Goal: Task Accomplishment & Management: Use online tool/utility

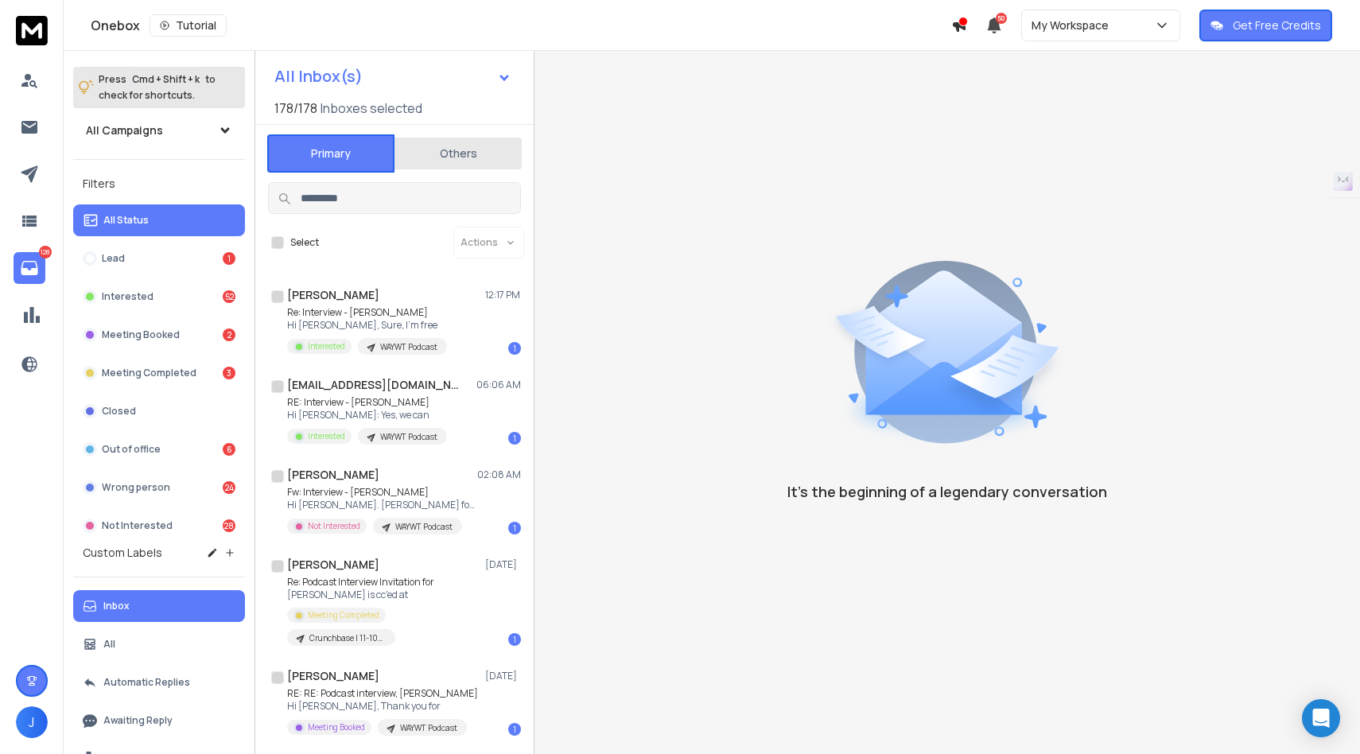
click at [786, 17] on div "Onebox Tutorial" at bounding box center [521, 25] width 860 height 22
click at [148, 532] on div "Not Interested" at bounding box center [128, 525] width 90 height 14
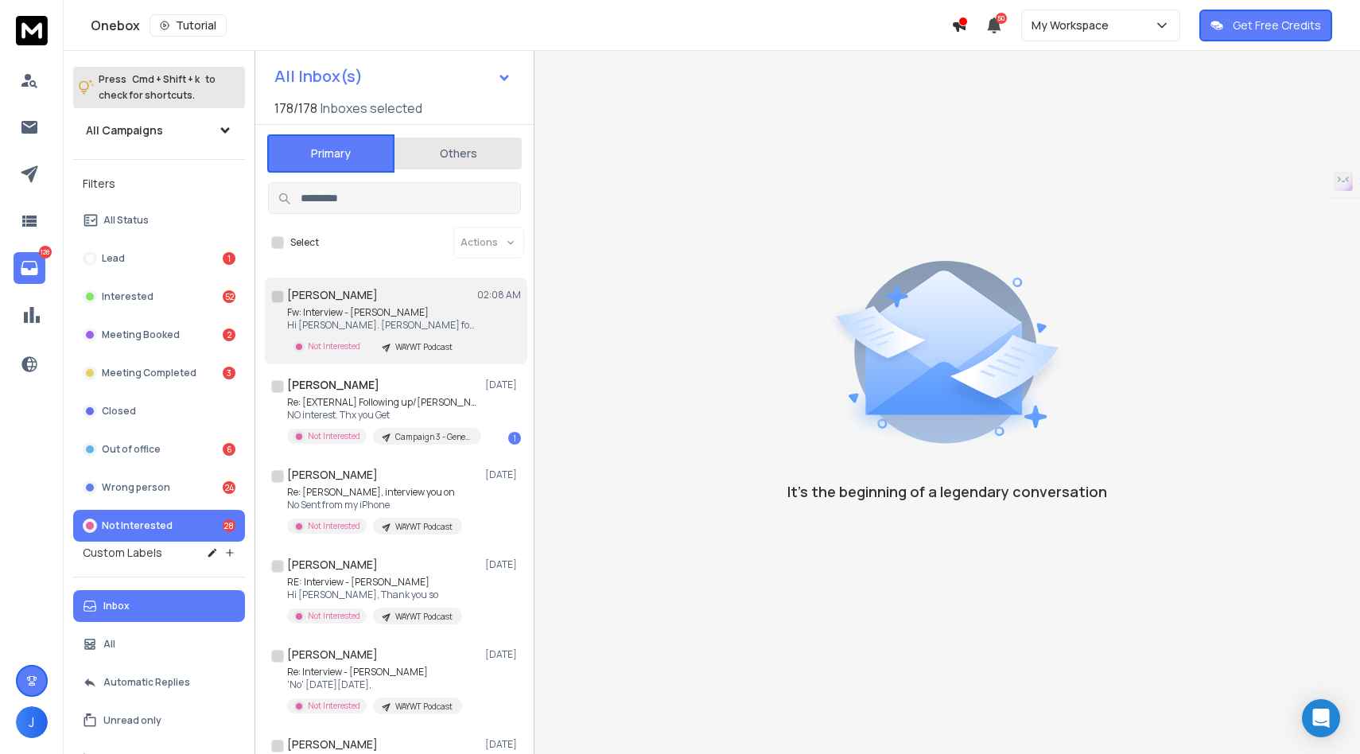
click at [379, 313] on p "Fw: Interview - Tony" at bounding box center [382, 312] width 191 height 13
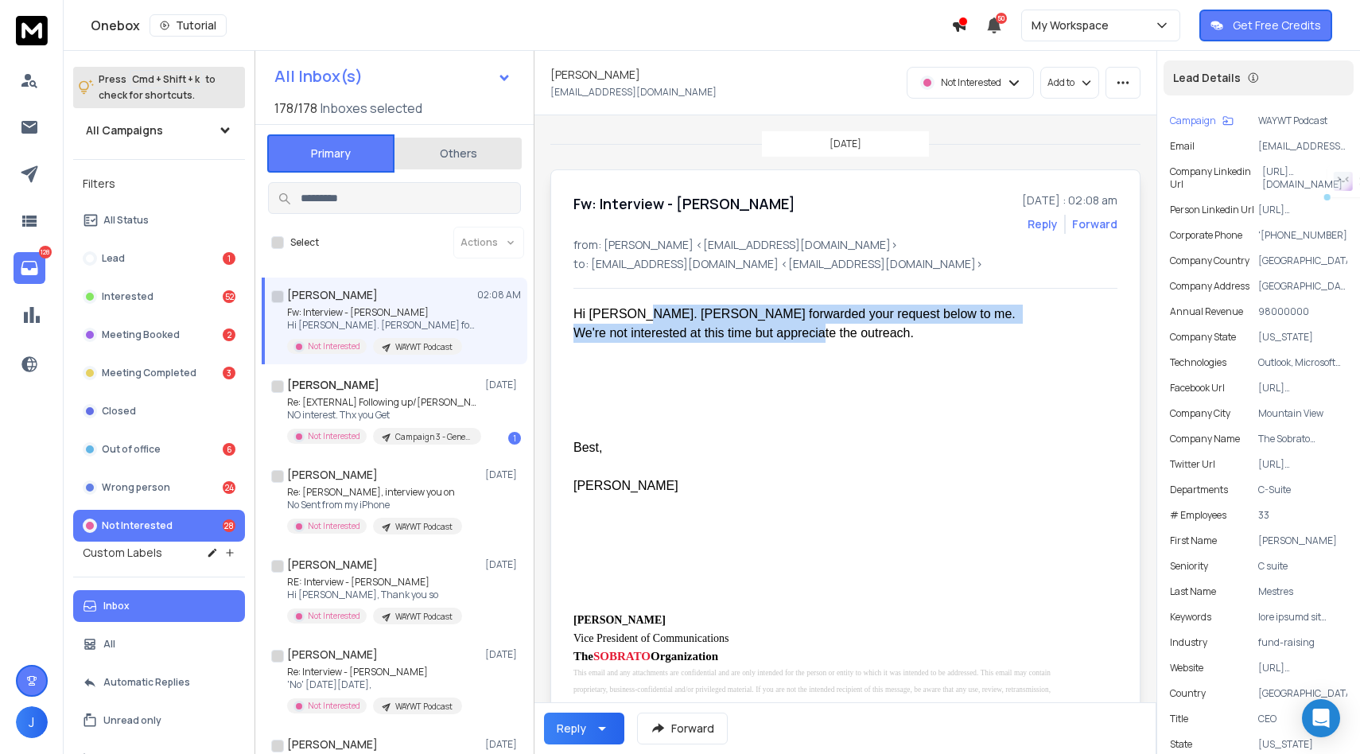
drag, startPoint x: 626, startPoint y: 336, endPoint x: 859, endPoint y: 357, distance: 233.9
click at [859, 343] on div "Hi Chris. Tony forwarded your request below to me. We're not interested at this…" at bounding box center [805, 324] width 464 height 38
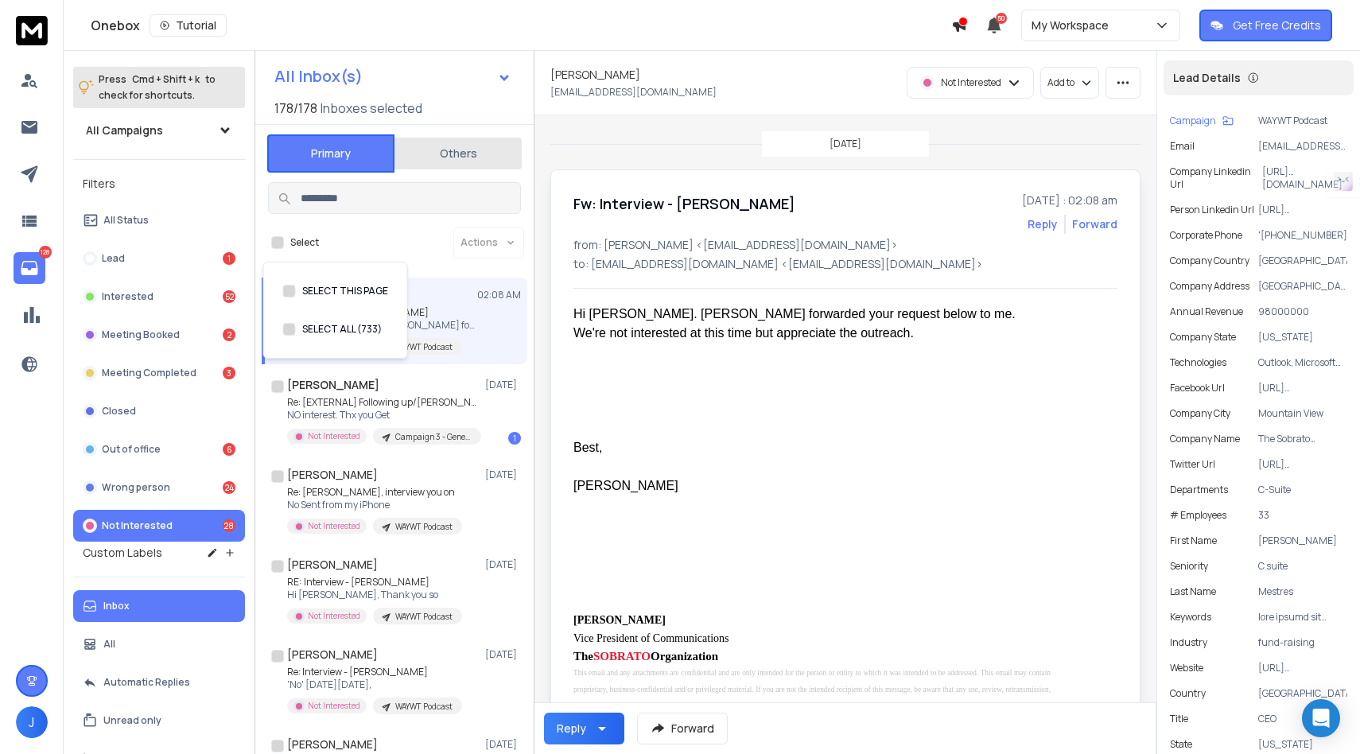
click at [278, 242] on button "SELECT THIS PAGE" at bounding box center [277, 242] width 13 height 13
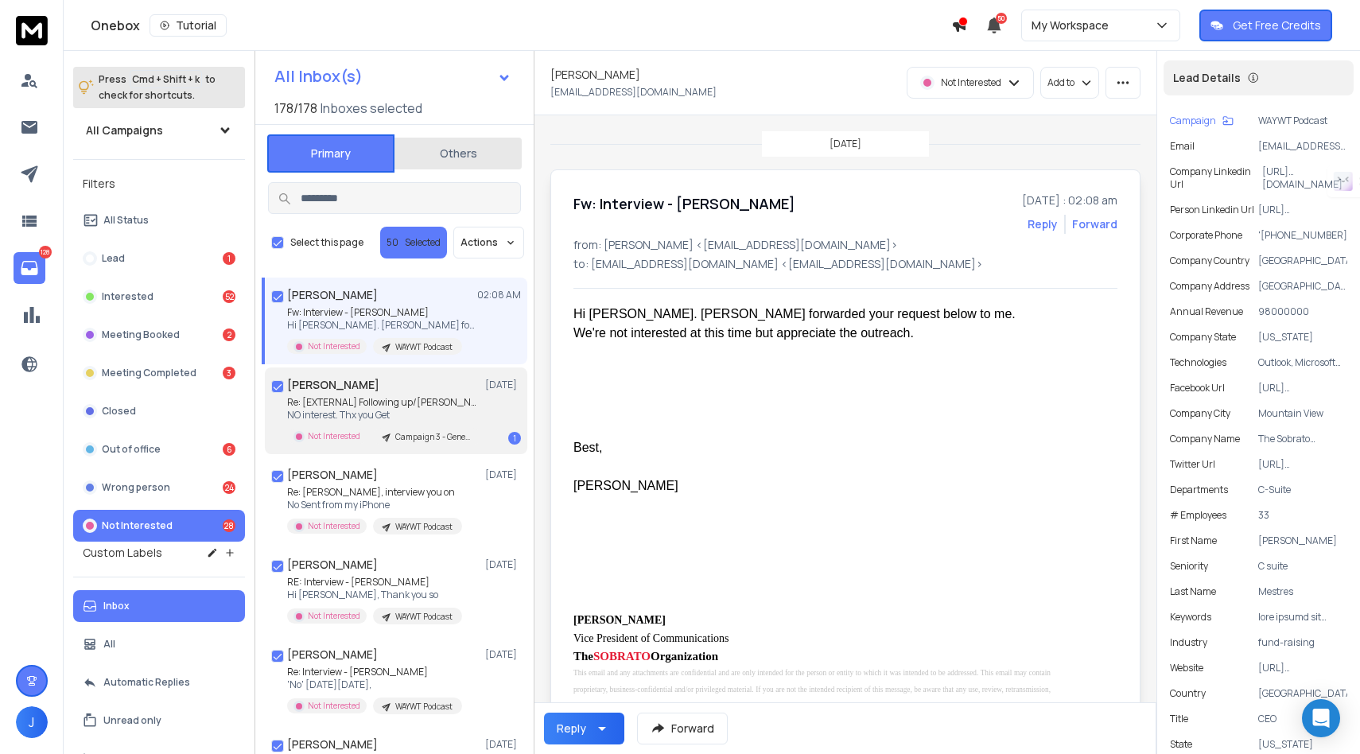
click at [366, 399] on p "Re: [EXTERNAL] Following up/[PERSON_NAME]" at bounding box center [382, 402] width 191 height 13
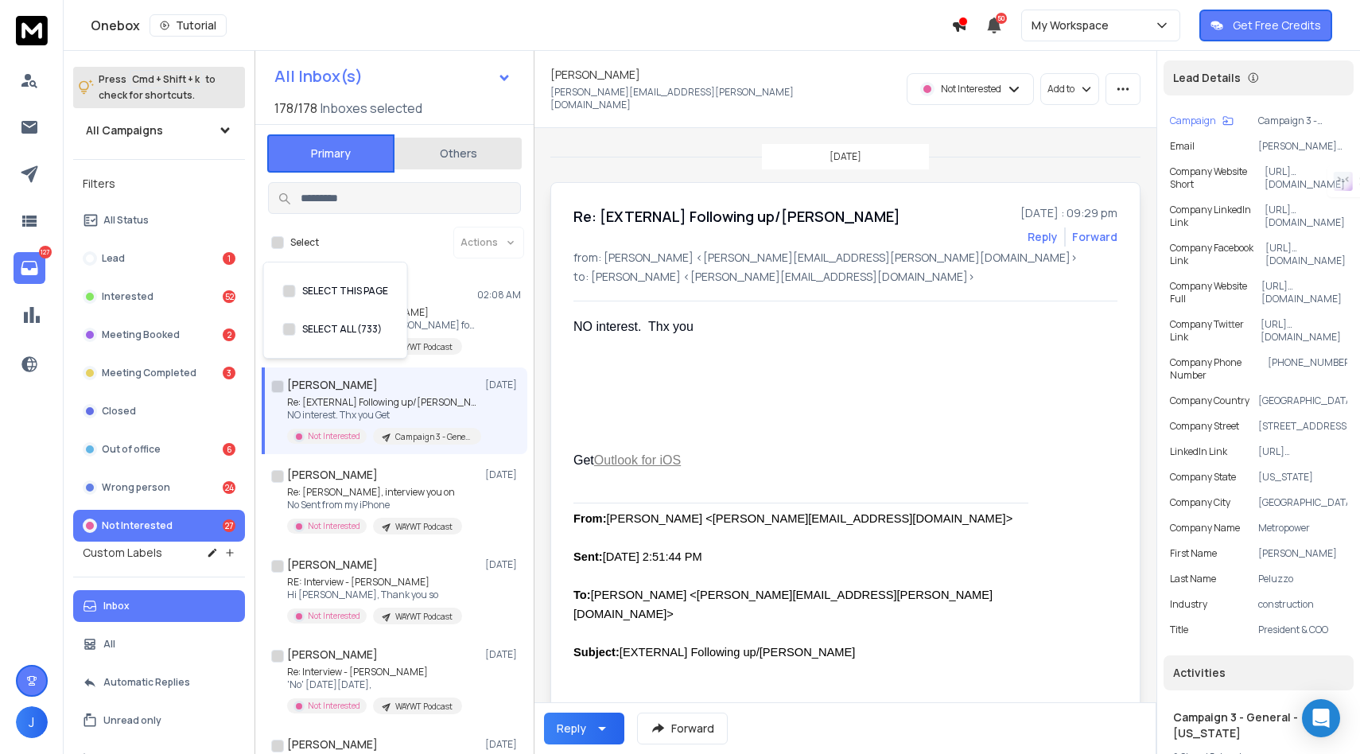
click at [277, 235] on div "Select" at bounding box center [295, 243] width 48 height 32
click at [277, 247] on button "Select" at bounding box center [277, 242] width 13 height 13
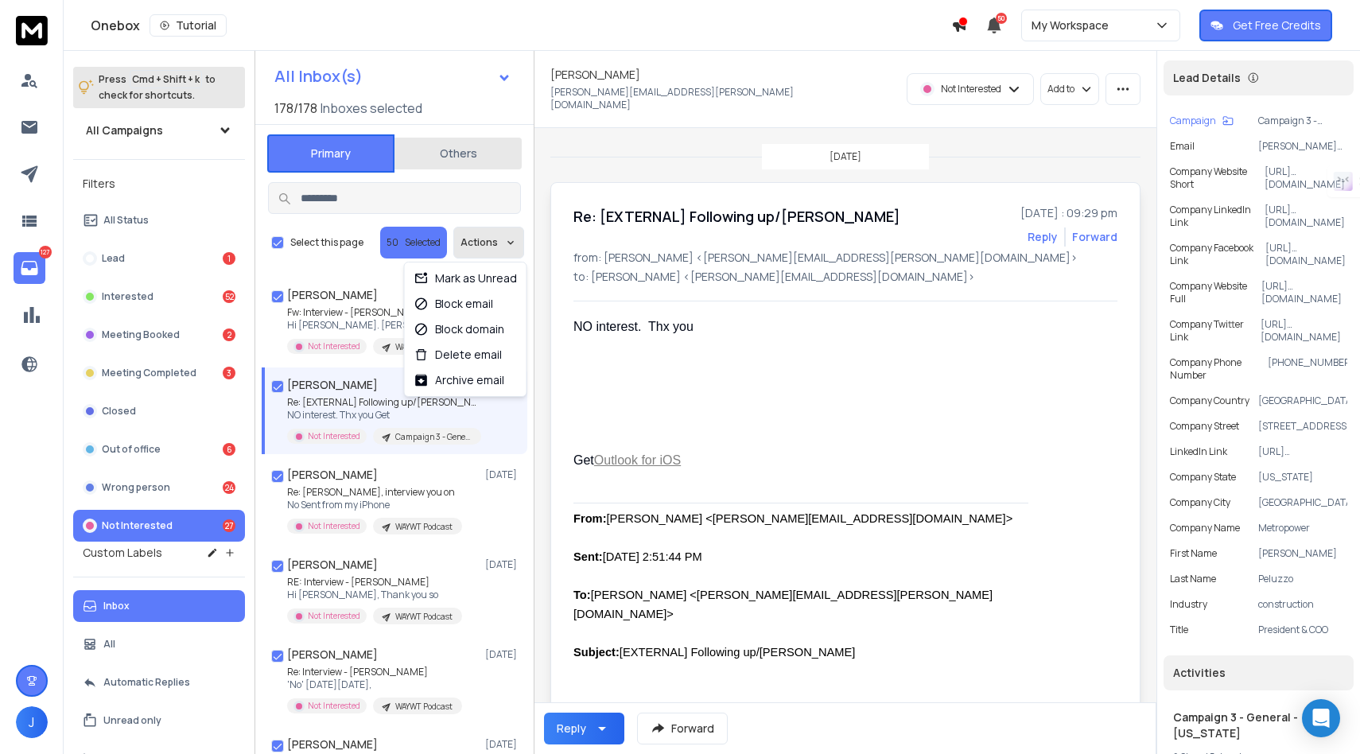
click at [510, 246] on icon "button" at bounding box center [510, 242] width 13 height 13
click at [485, 303] on div "Block email" at bounding box center [453, 304] width 79 height 16
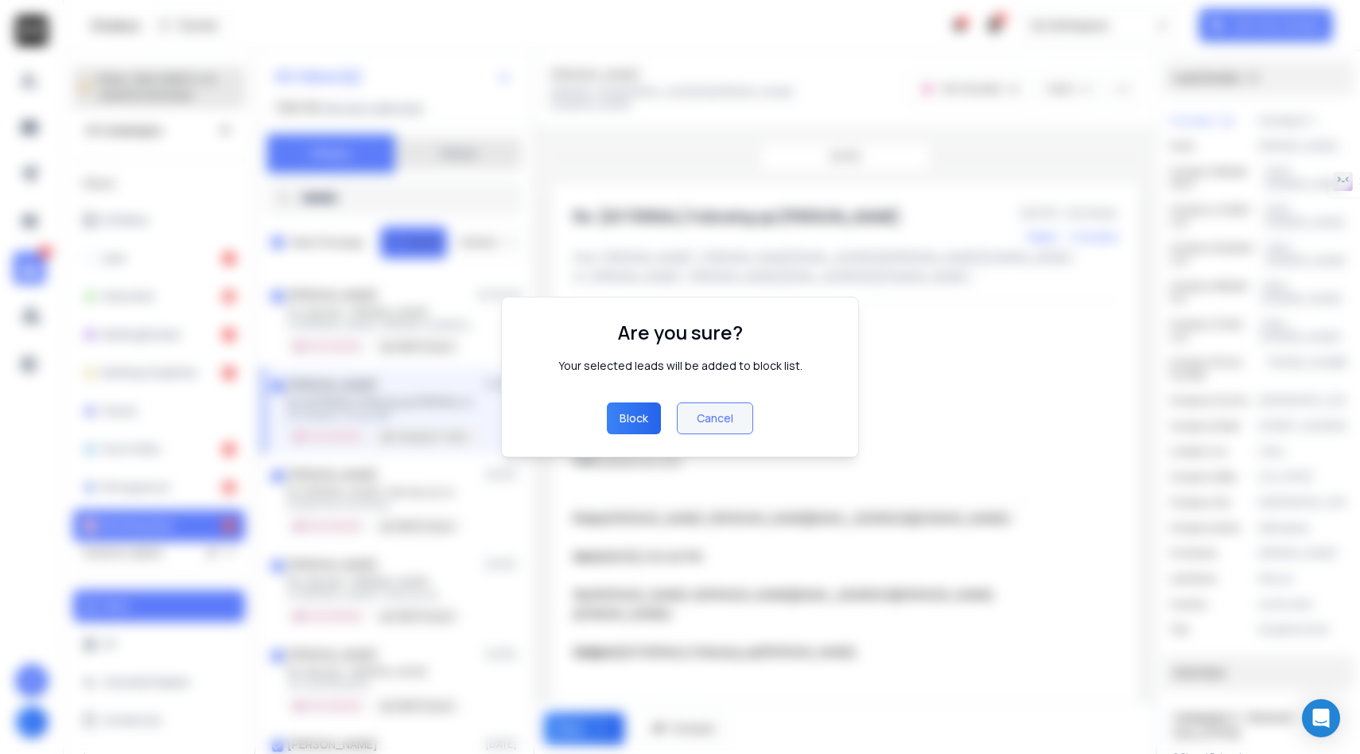
click at [722, 417] on button "Cancel" at bounding box center [715, 418] width 76 height 32
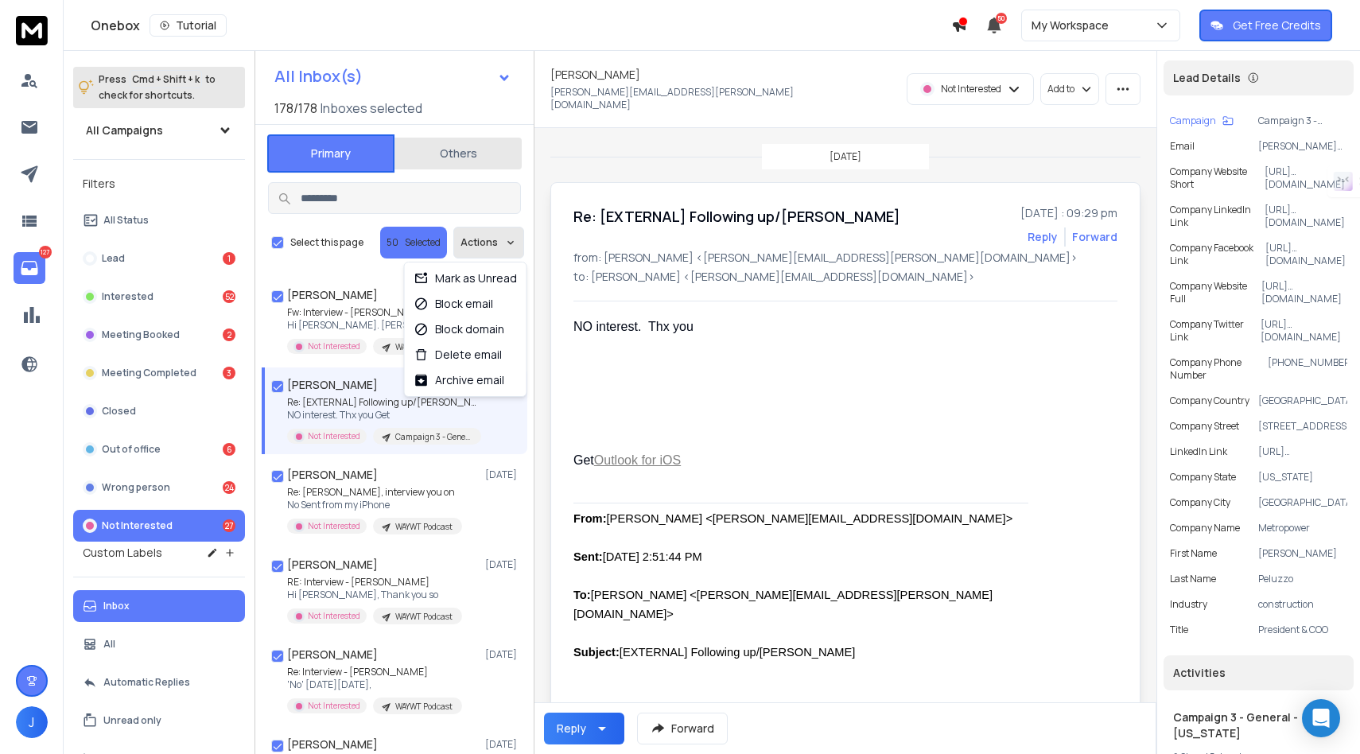
click at [509, 228] on button "Actions" at bounding box center [488, 243] width 71 height 32
click at [475, 307] on div "Block email" at bounding box center [453, 304] width 79 height 16
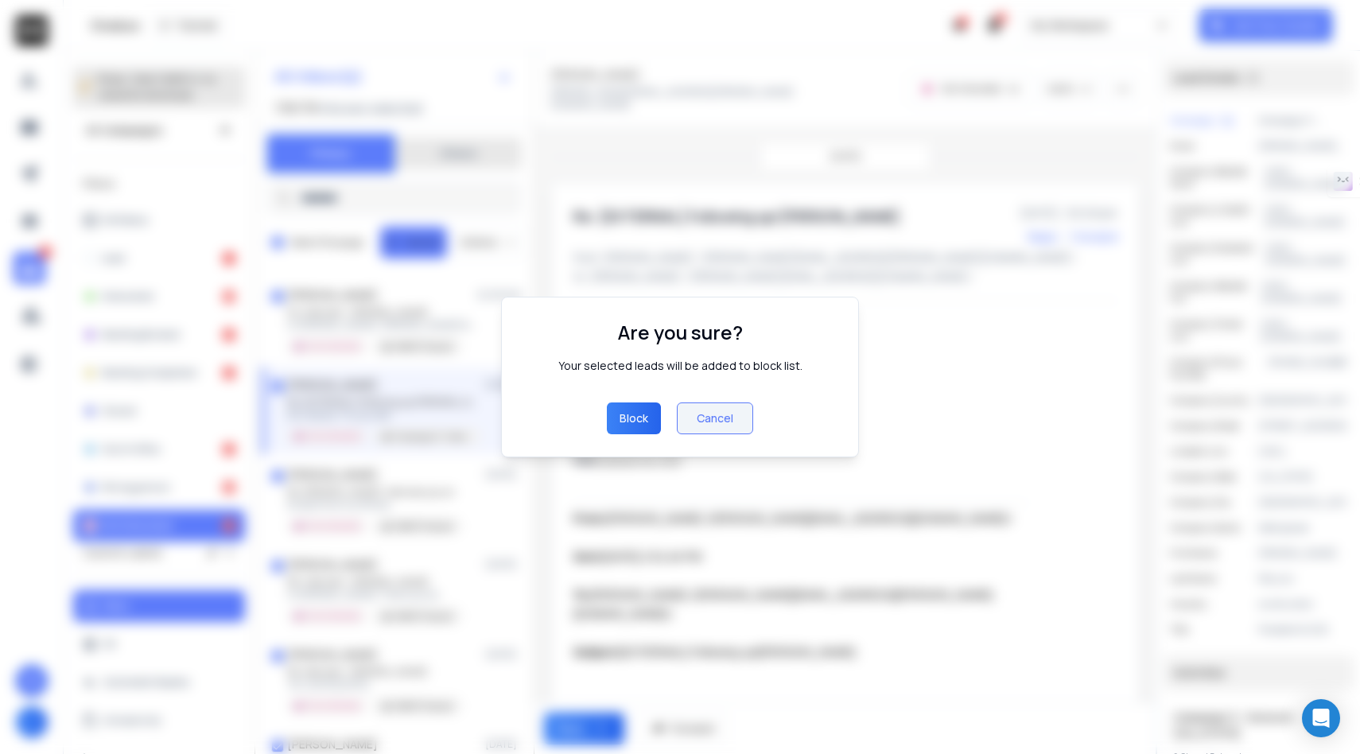
click at [646, 418] on p "Block" at bounding box center [633, 418] width 29 height 16
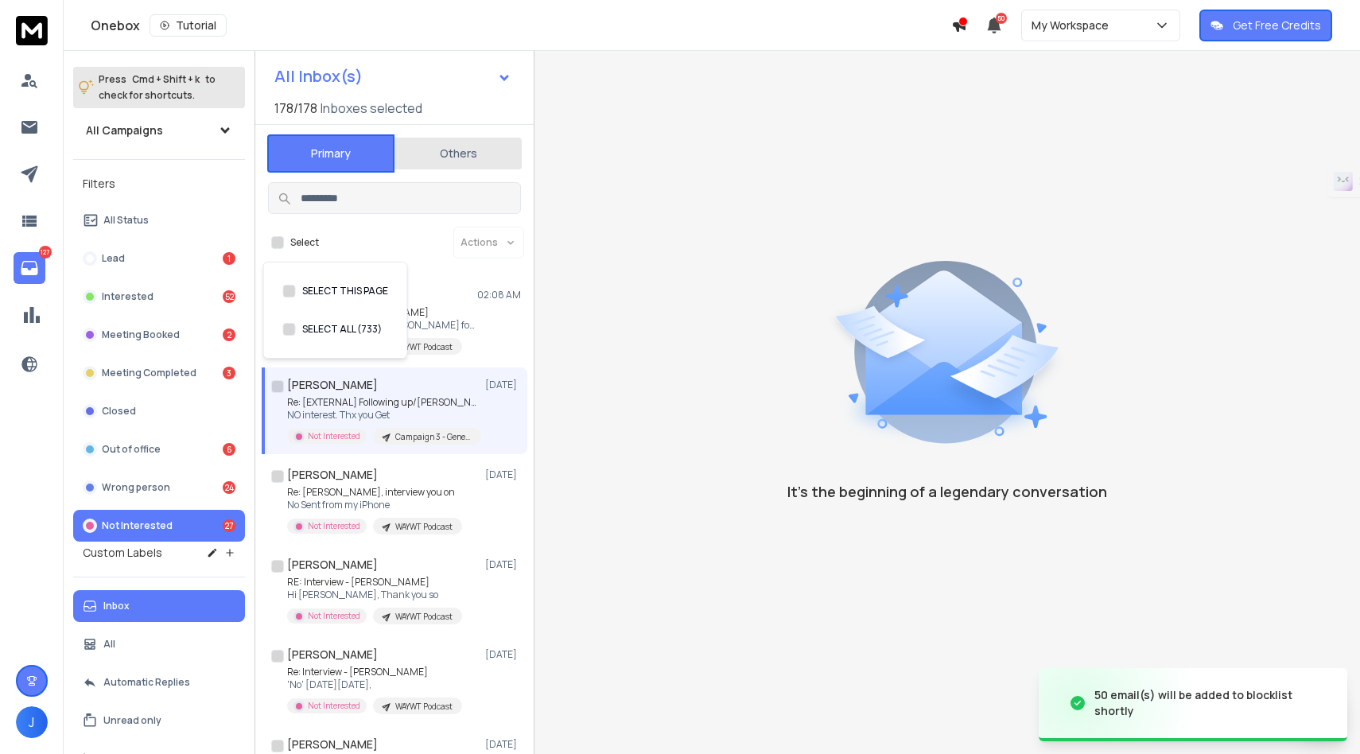
click at [269, 245] on div "Select Actions" at bounding box center [394, 239] width 278 height 38
click at [282, 243] on button "SELECT THIS PAGE" at bounding box center [277, 242] width 13 height 13
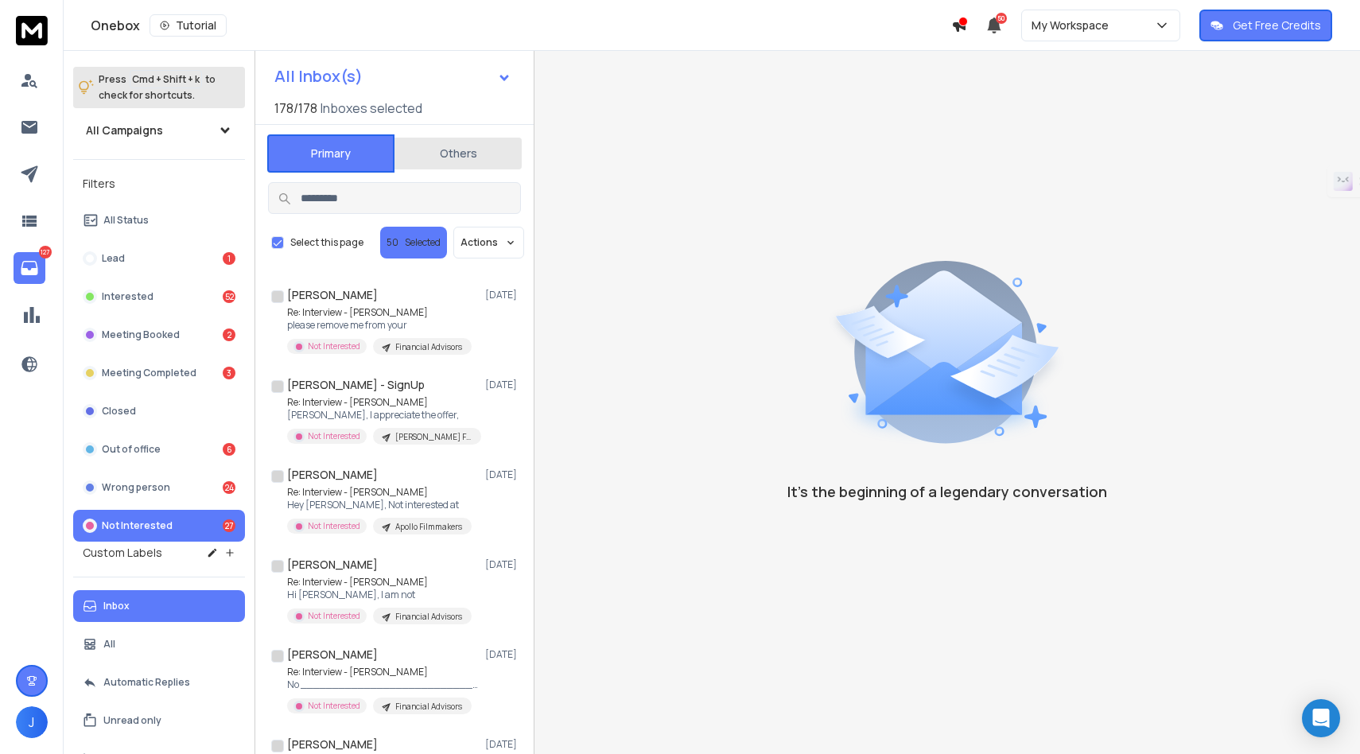
scroll to position [49045, 0]
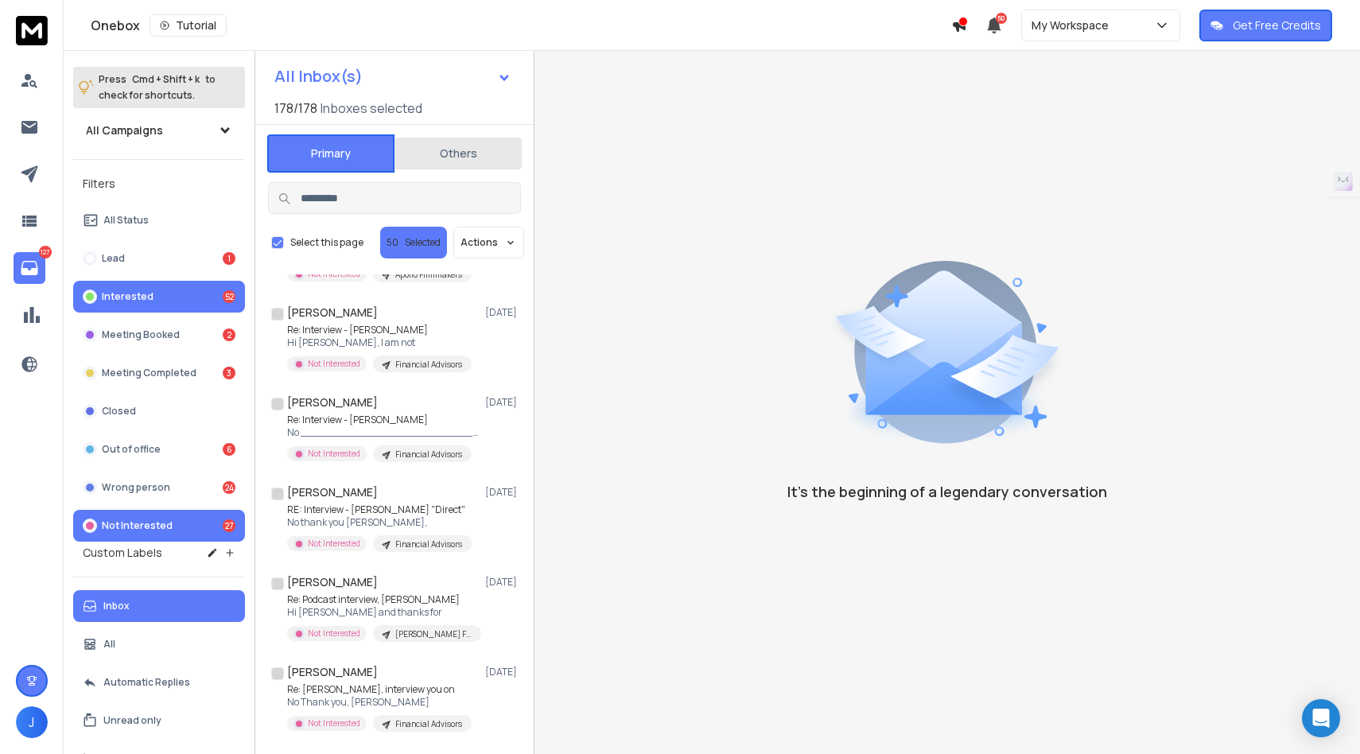
click at [146, 301] on p "Interested" at bounding box center [128, 296] width 52 height 13
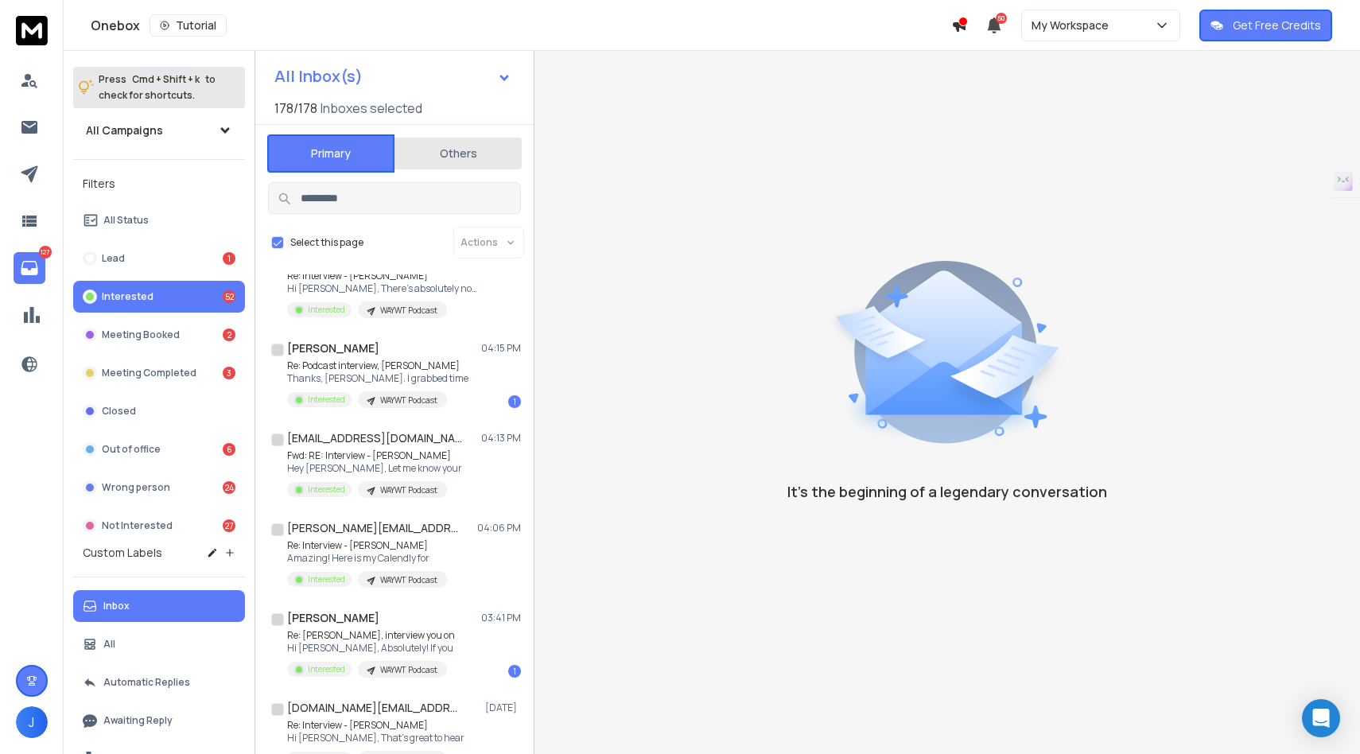
scroll to position [0, 0]
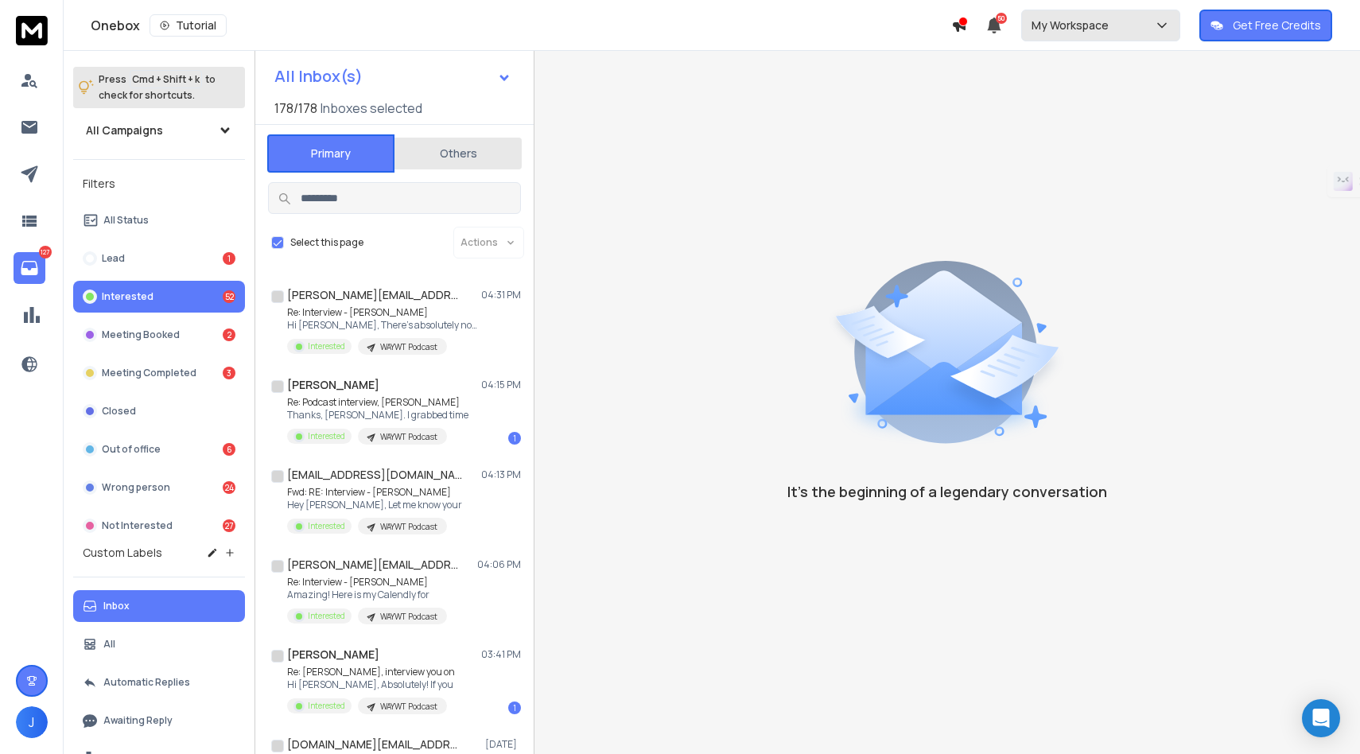
click at [1167, 17] on icon "button" at bounding box center [1162, 25] width 16 height 16
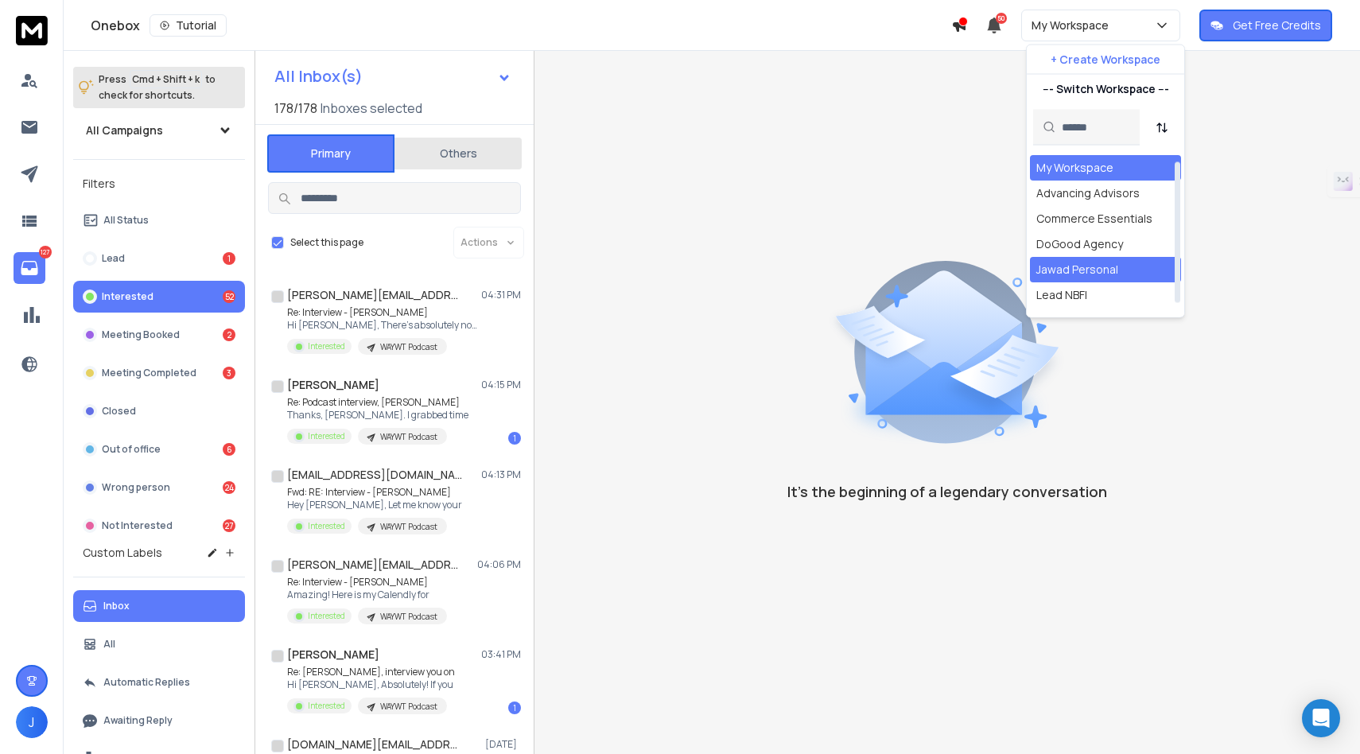
scroll to position [19, 0]
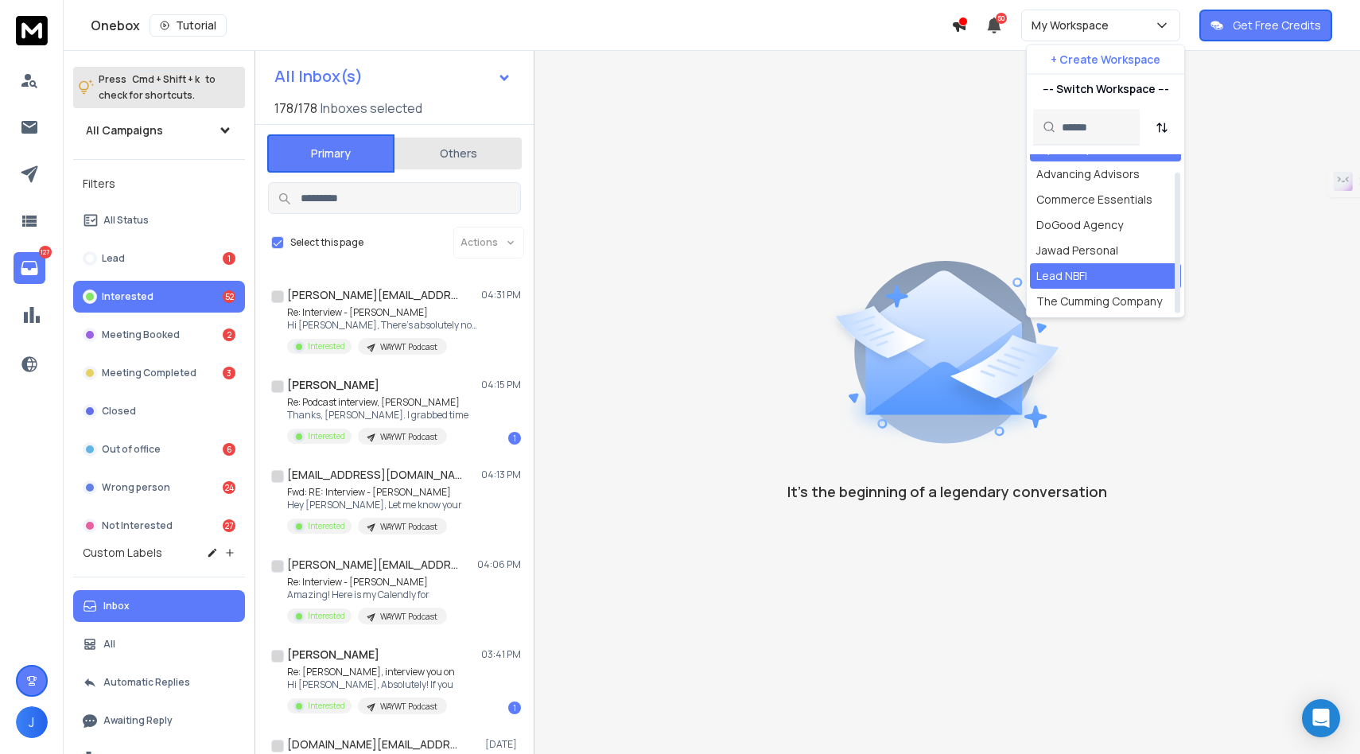
click at [1066, 278] on div "Lead NBFI" at bounding box center [1061, 276] width 51 height 16
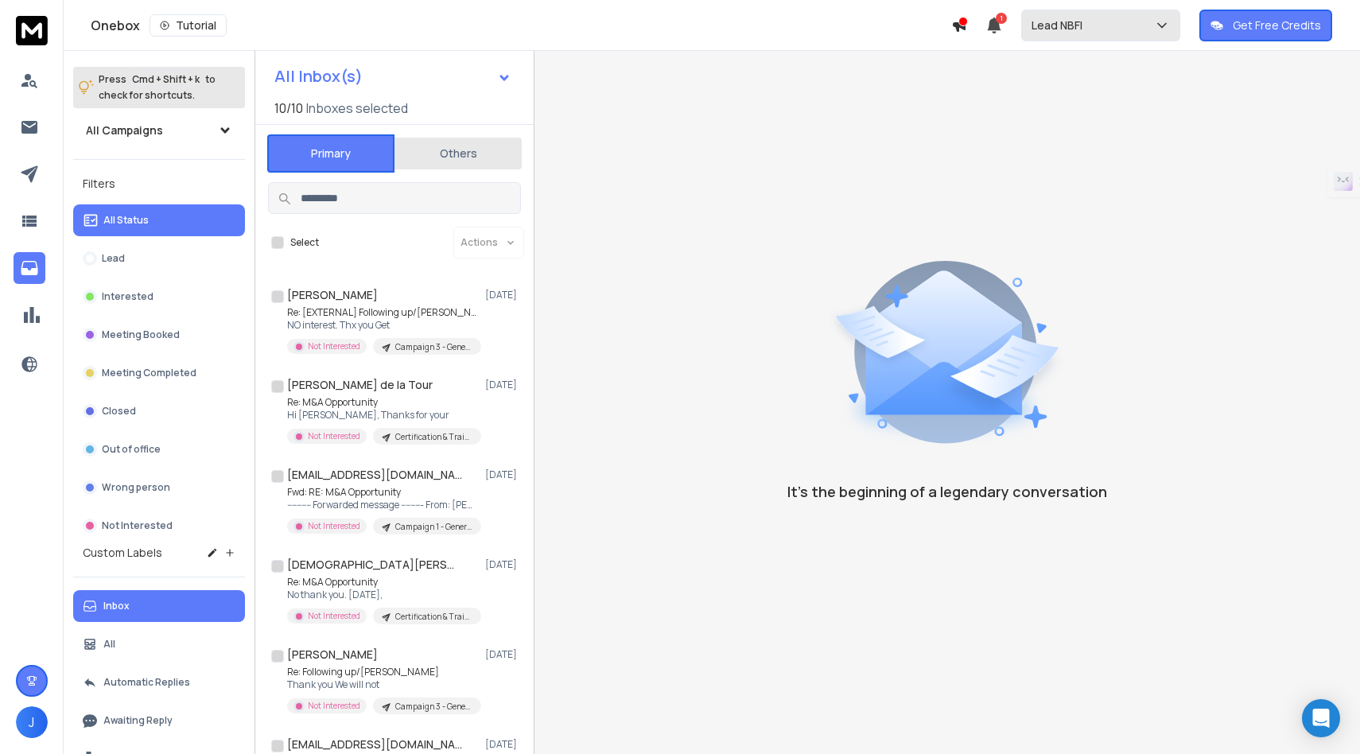
click at [1133, 21] on div "Lead NBFI" at bounding box center [1100, 25] width 138 height 16
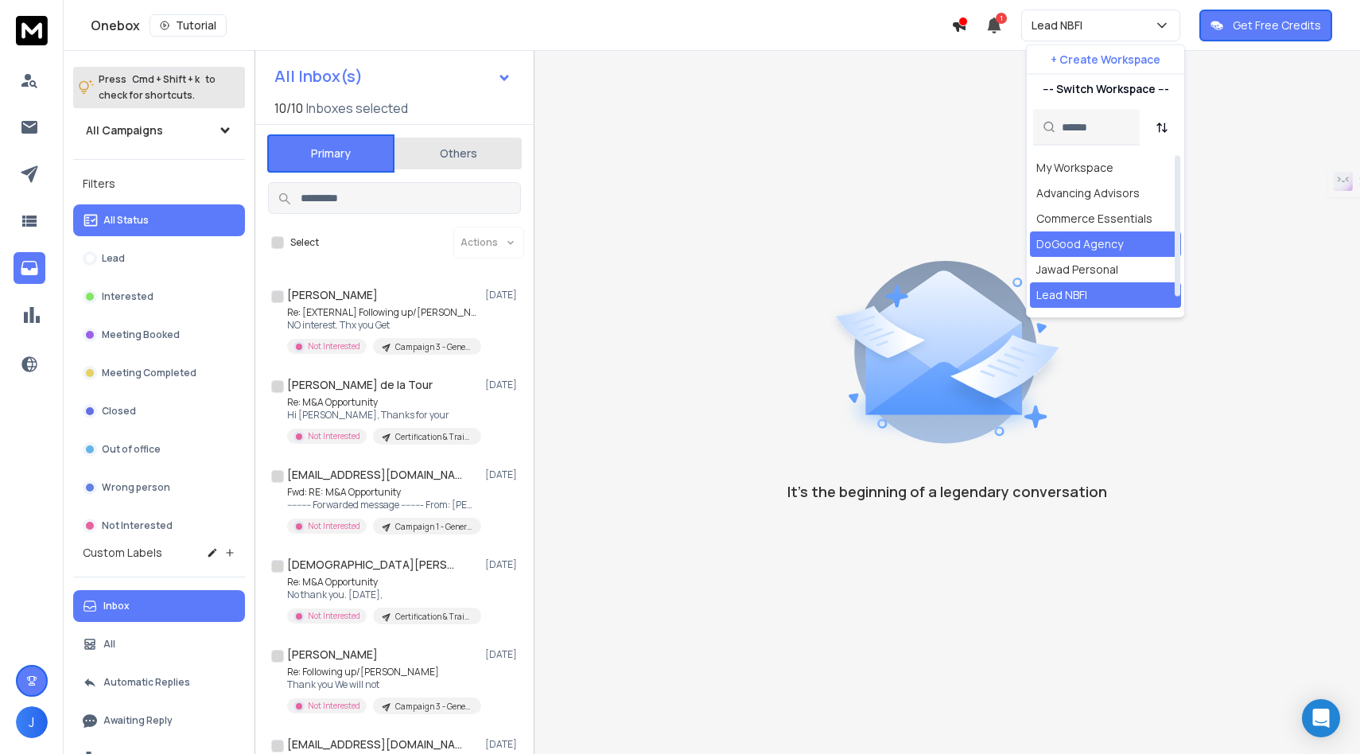
click at [1081, 247] on div "DoGood Agency" at bounding box center [1079, 244] width 87 height 16
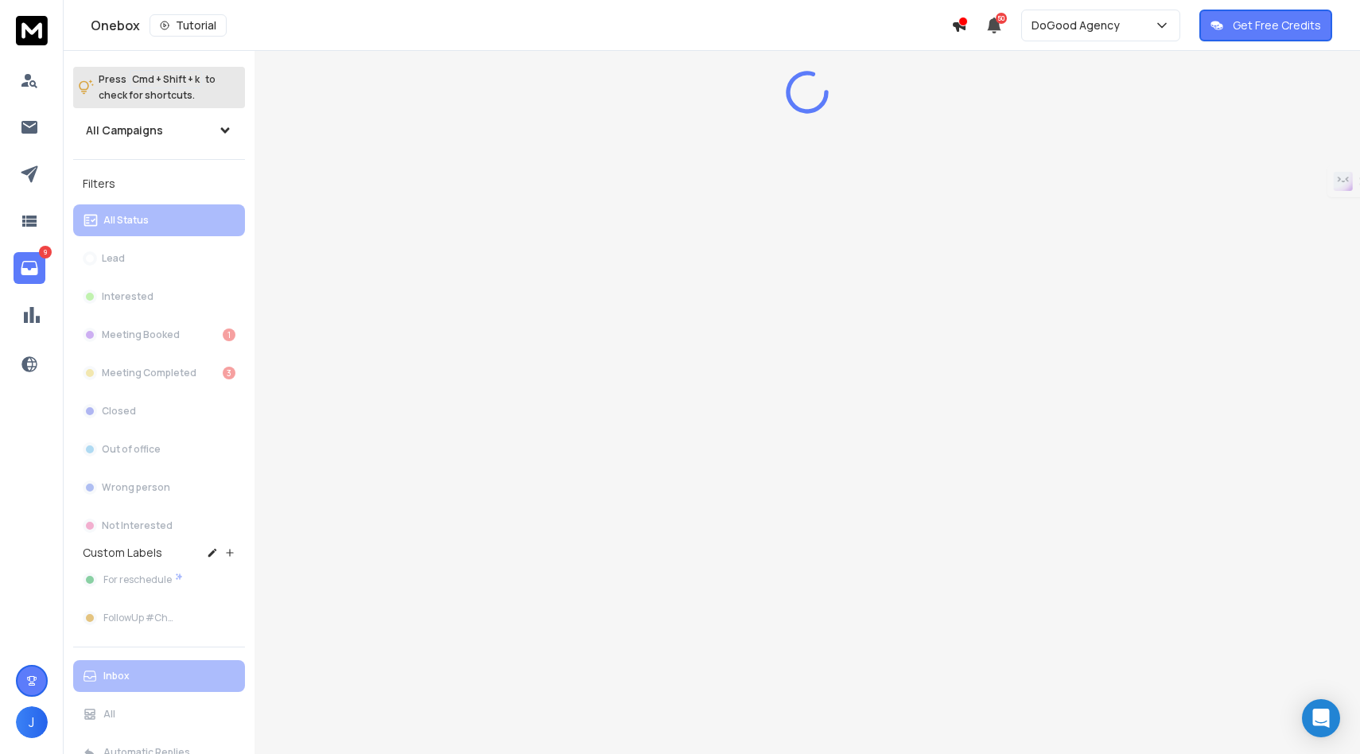
click at [375, 13] on div "Onebox Tutorial 50 DoGood Agency Get Free Credits" at bounding box center [680, 25] width 1360 height 51
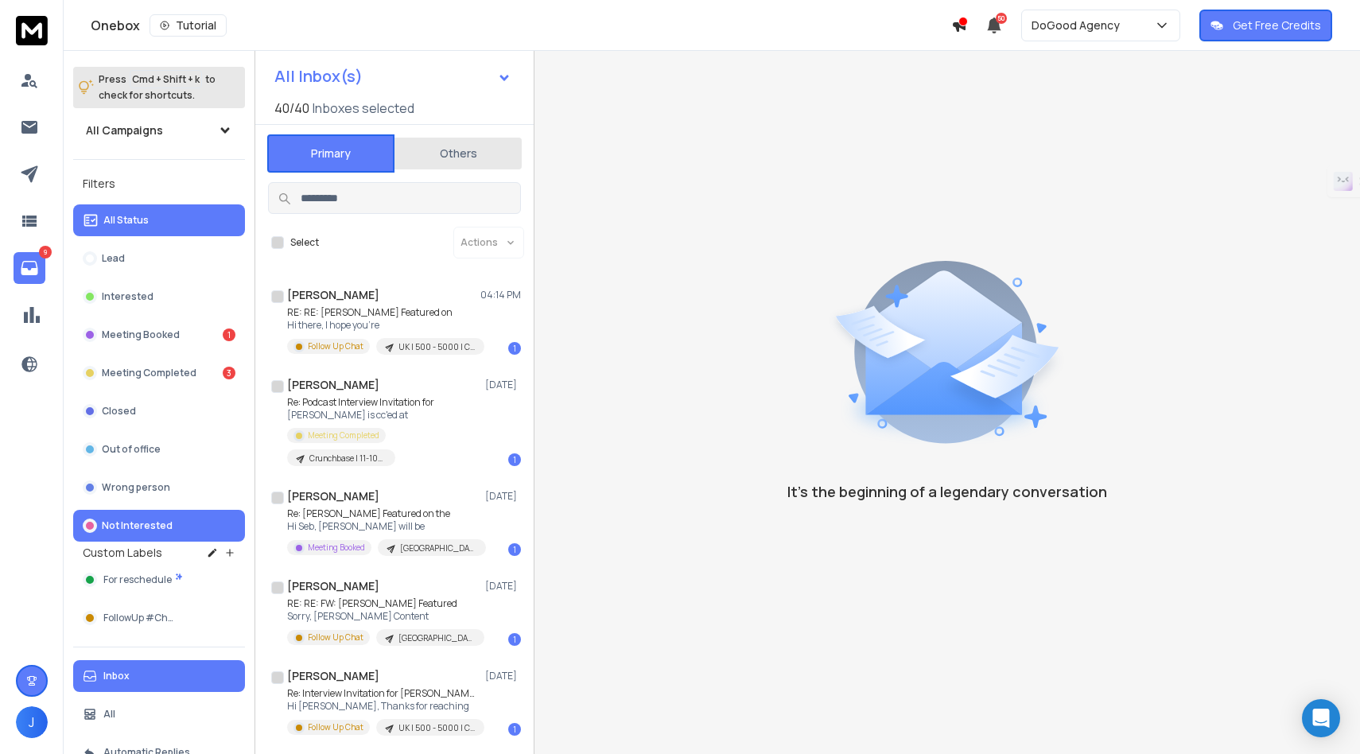
click at [153, 517] on button "Not Interested" at bounding box center [159, 526] width 172 height 32
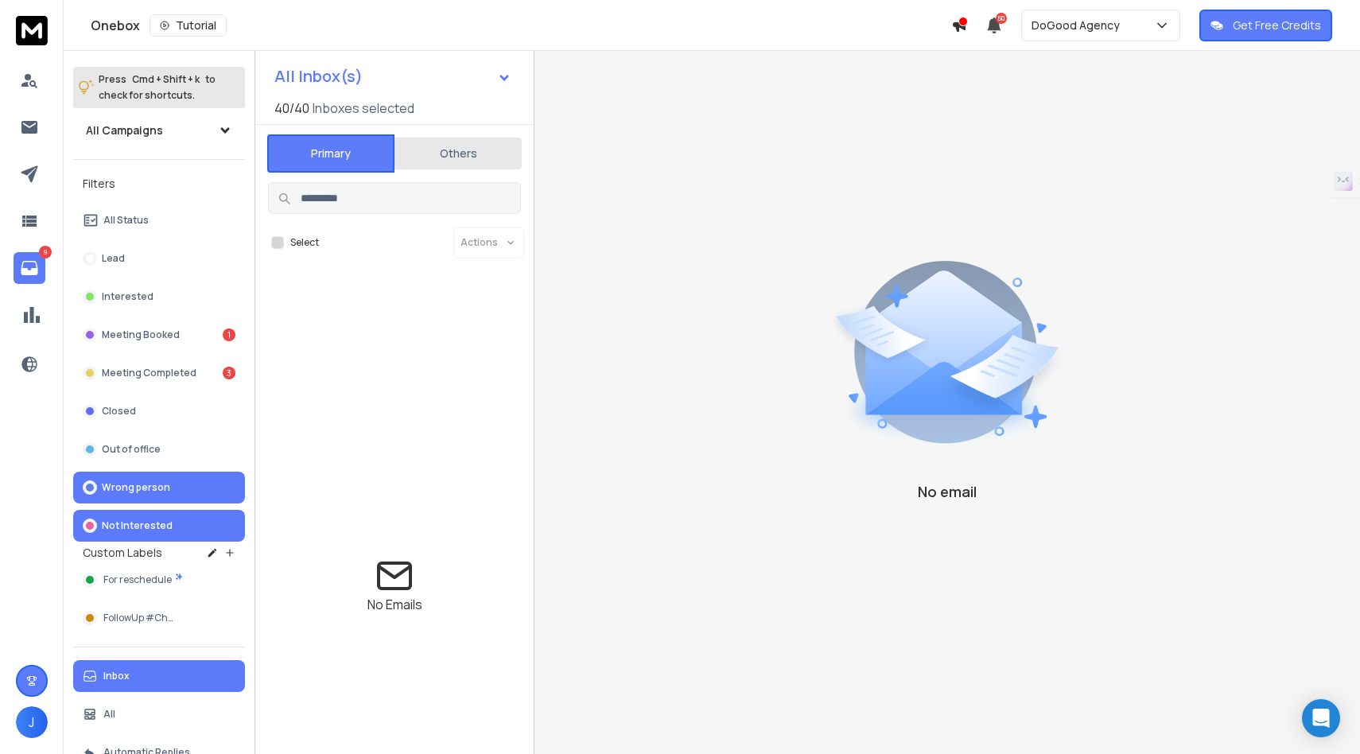
click at [170, 484] on button "Wrong person" at bounding box center [159, 488] width 172 height 32
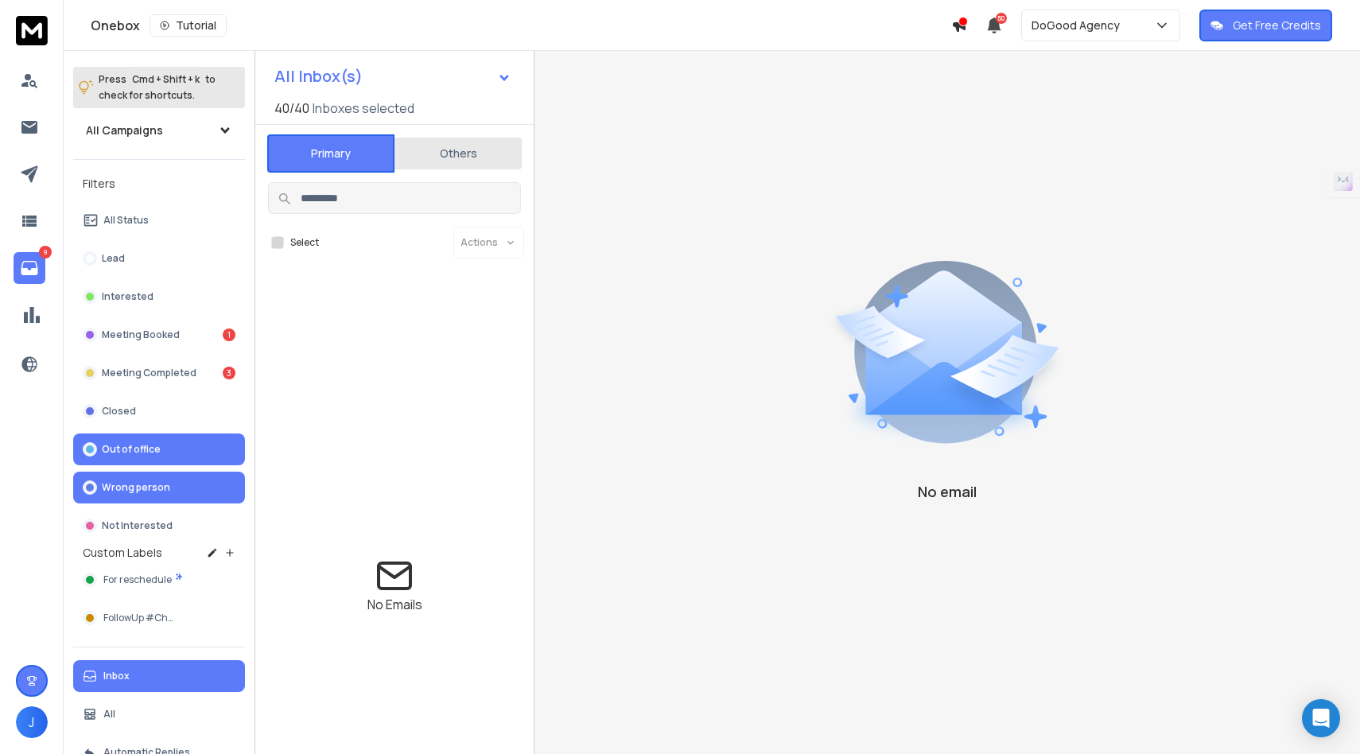
click at [170, 449] on button "Out of office" at bounding box center [159, 449] width 172 height 32
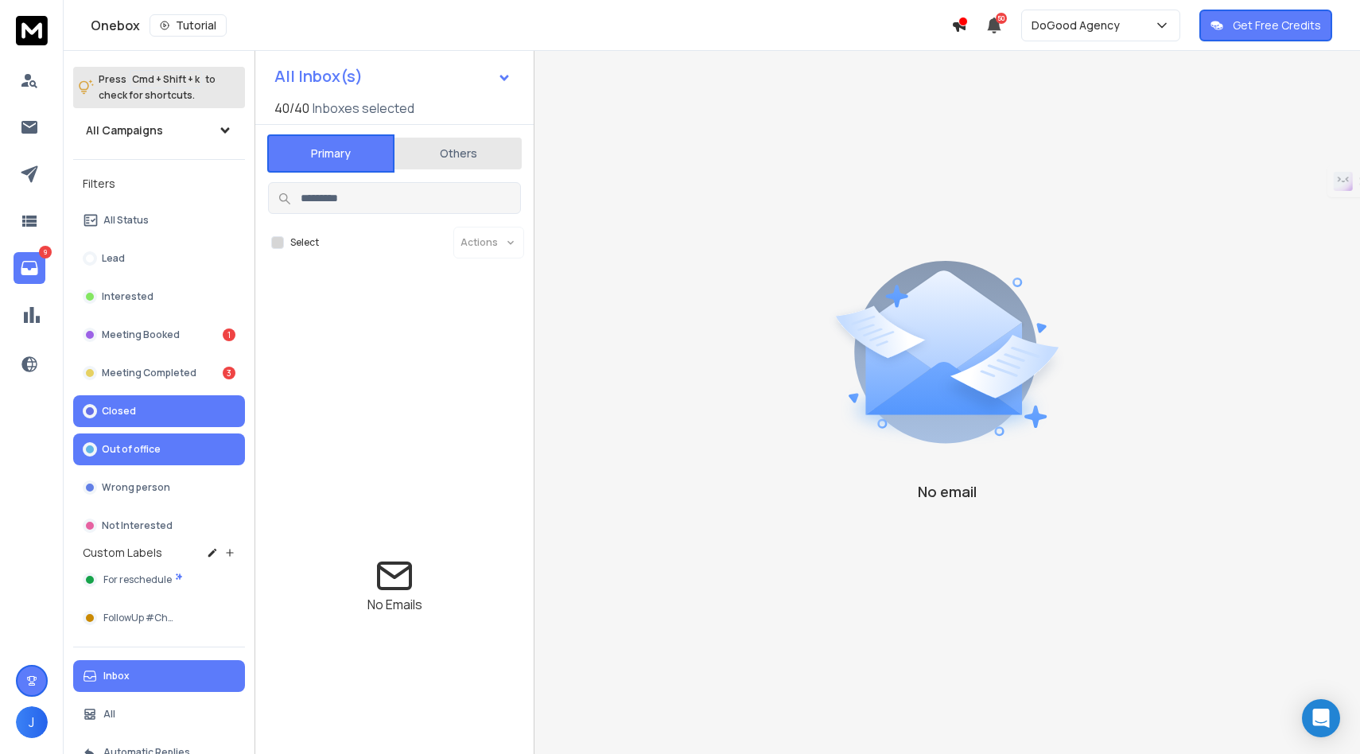
click at [159, 410] on button "Closed" at bounding box center [159, 411] width 172 height 32
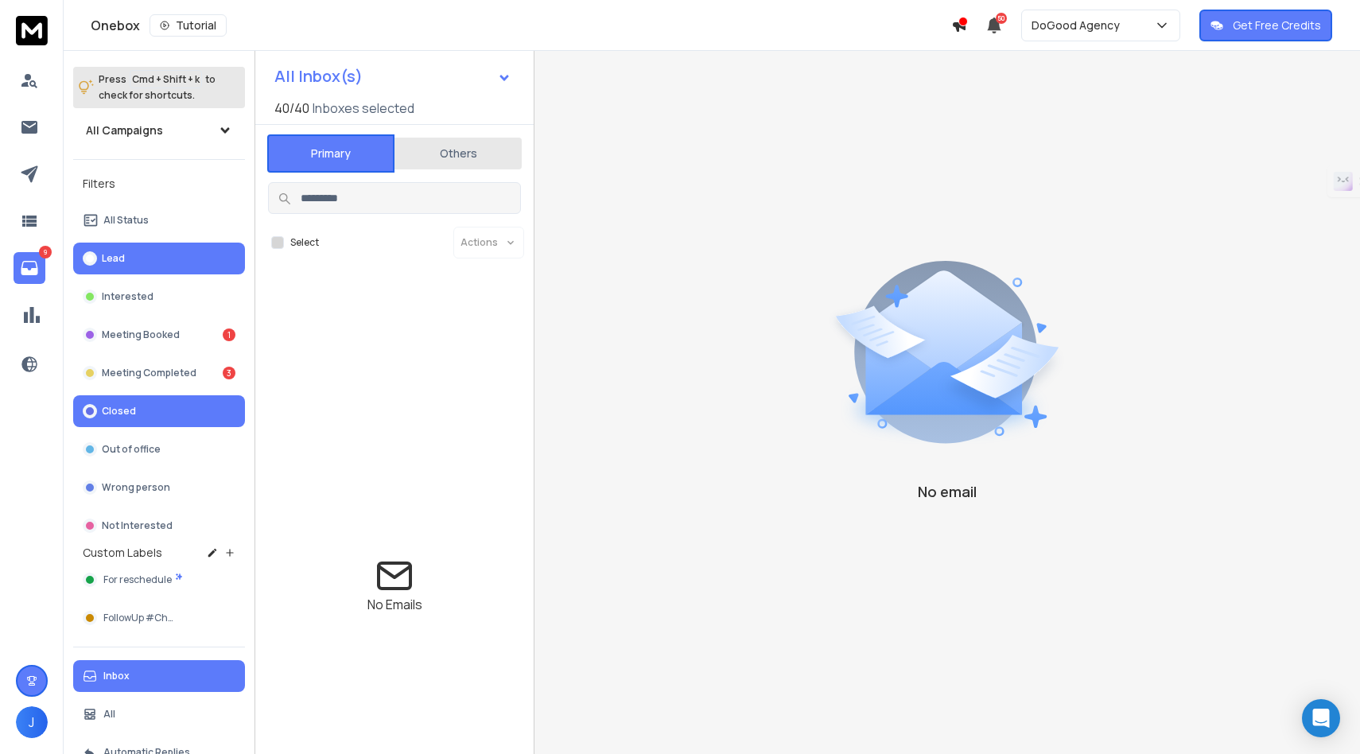
click at [149, 262] on button "Lead" at bounding box center [159, 259] width 172 height 32
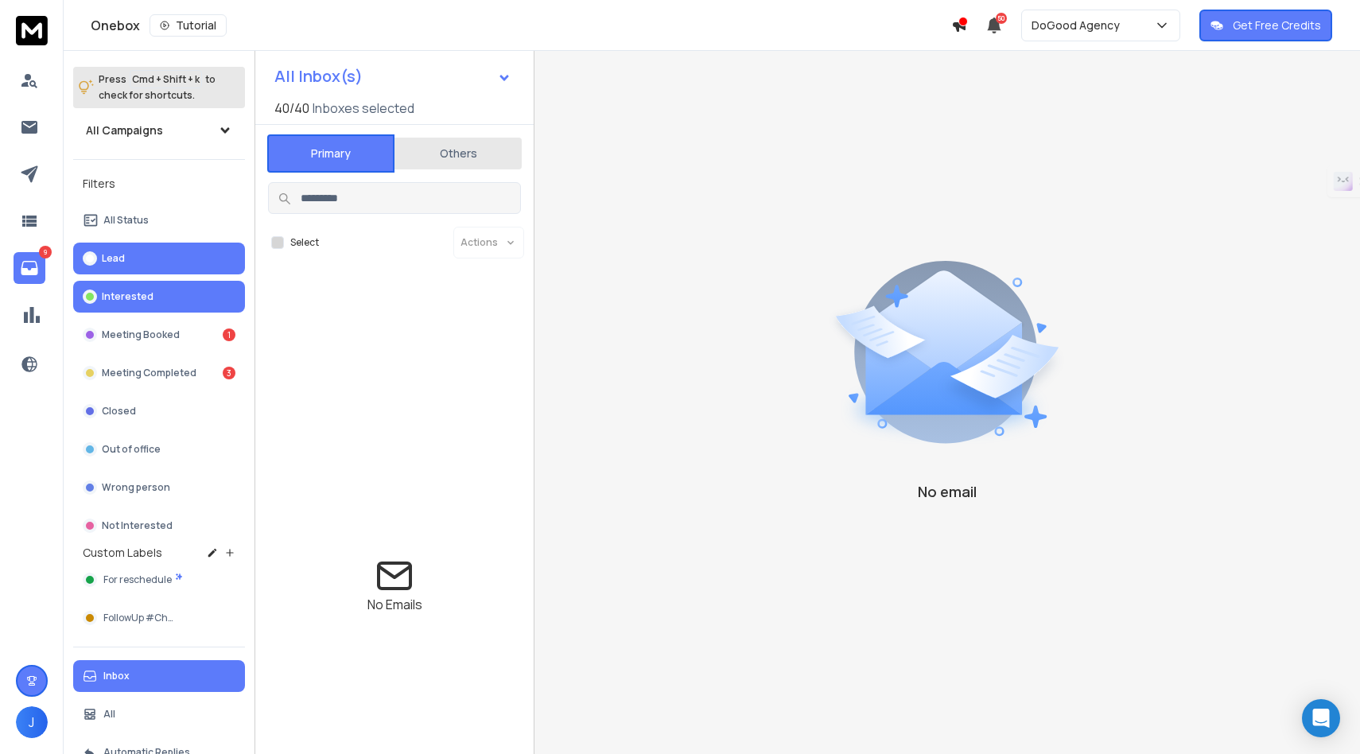
click at [150, 295] on button "Interested" at bounding box center [159, 297] width 172 height 32
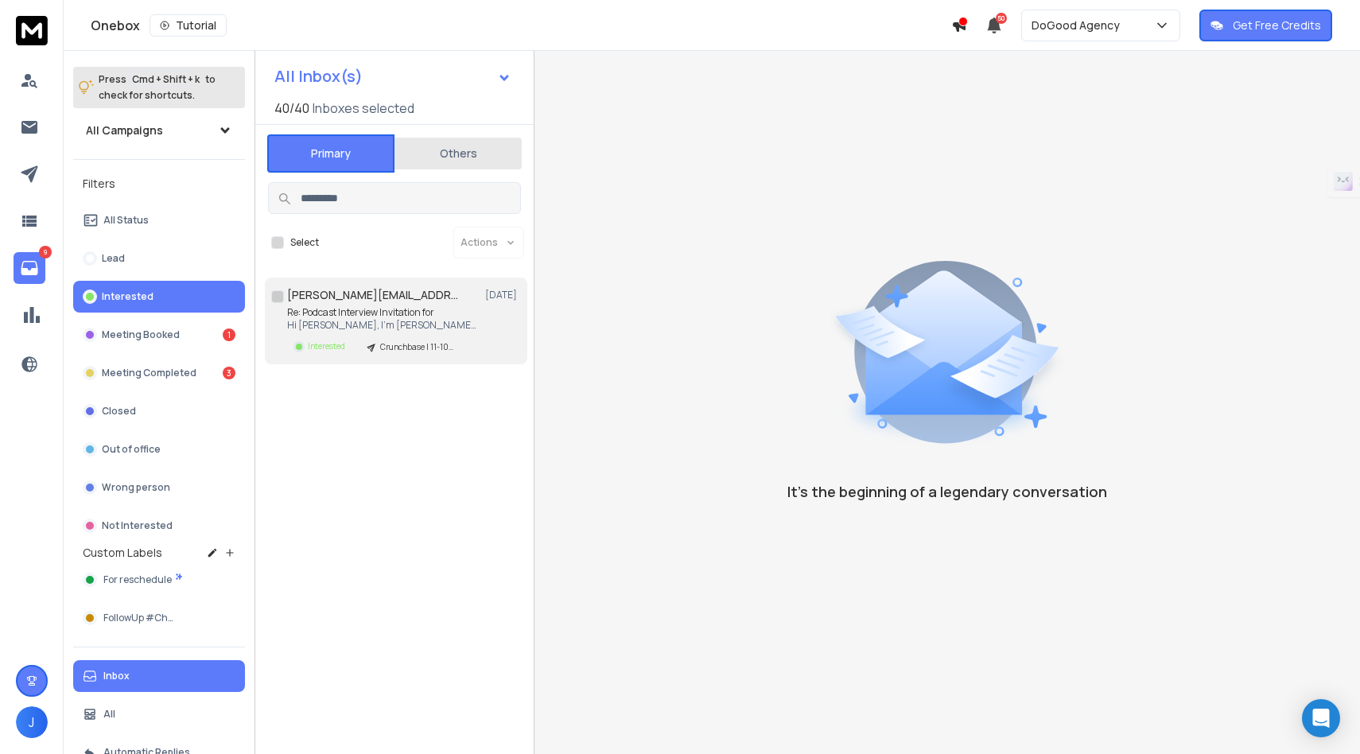
click at [320, 313] on p "Re: Podcast Interview Invitation for" at bounding box center [382, 312] width 191 height 13
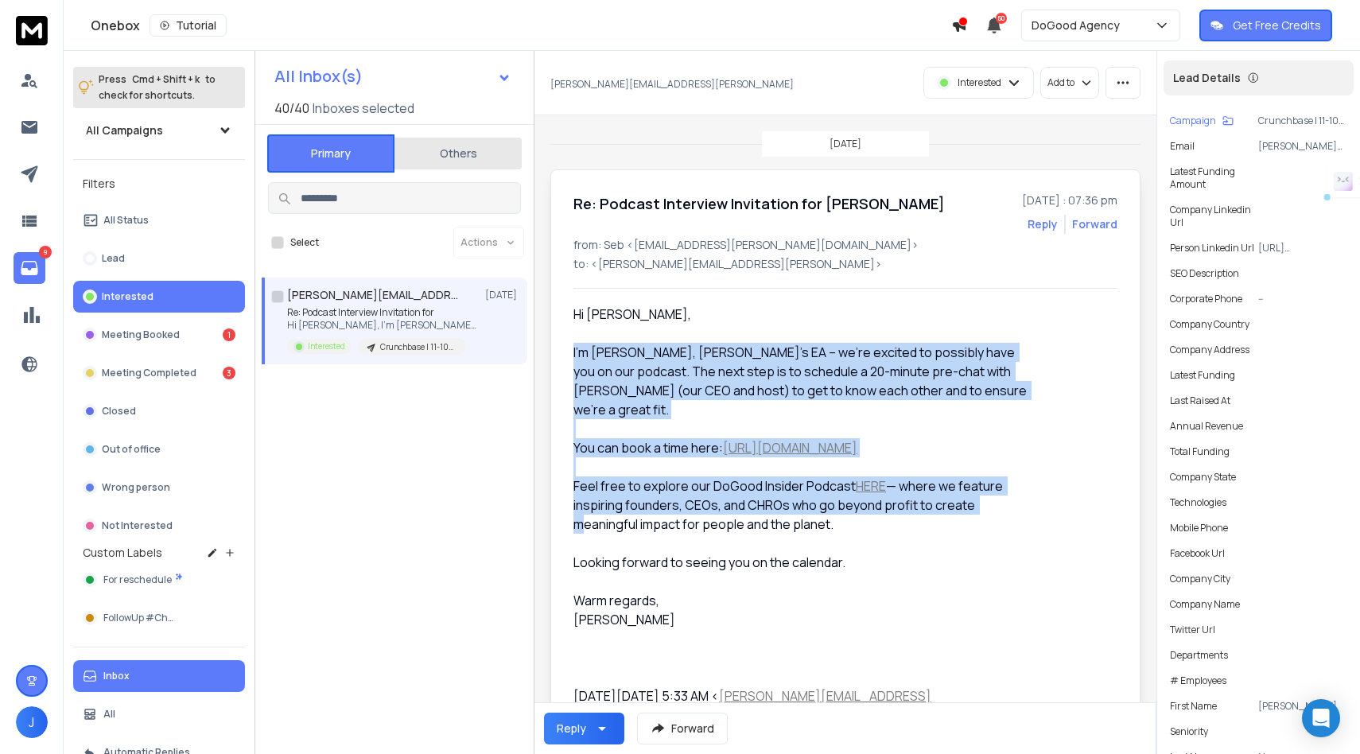
drag, startPoint x: 574, startPoint y: 351, endPoint x: 1008, endPoint y: 483, distance: 453.3
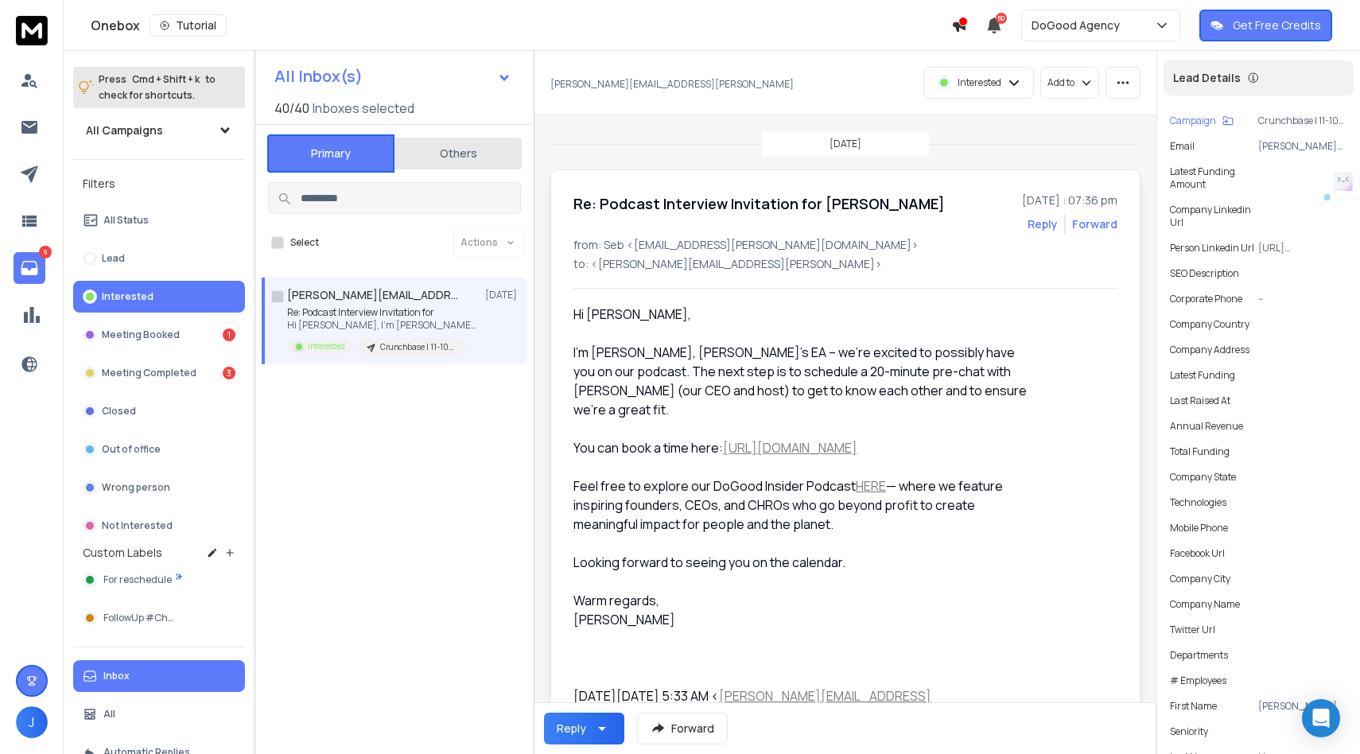
click at [530, 19] on div "Onebox Tutorial" at bounding box center [521, 25] width 860 height 22
click at [351, 505] on div "All Inbox(s) 40 / 40 Inboxes selected Primary Others Select Actions bejoy@bob.a…" at bounding box center [394, 428] width 278 height 754
